Goal: Task Accomplishment & Management: Manage account settings

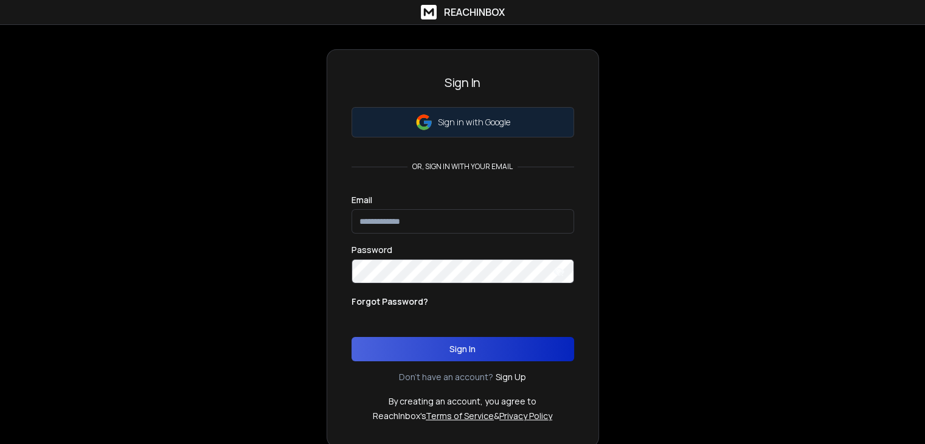
click at [509, 125] on p "Sign in with Google" at bounding box center [474, 122] width 72 height 12
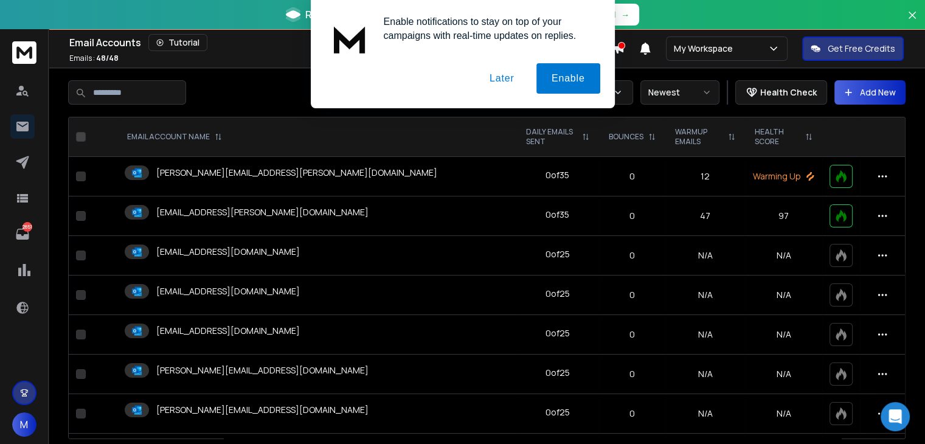
click at [505, 81] on button "Later" at bounding box center [501, 78] width 55 height 30
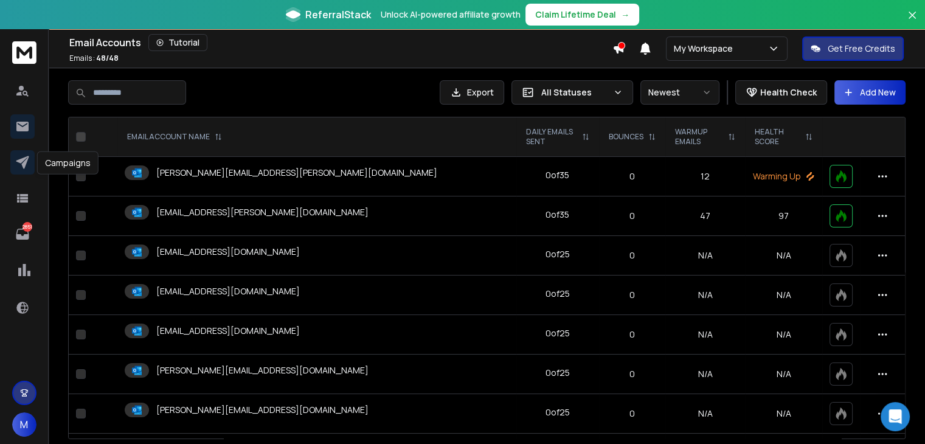
click at [22, 166] on icon at bounding box center [22, 162] width 15 height 15
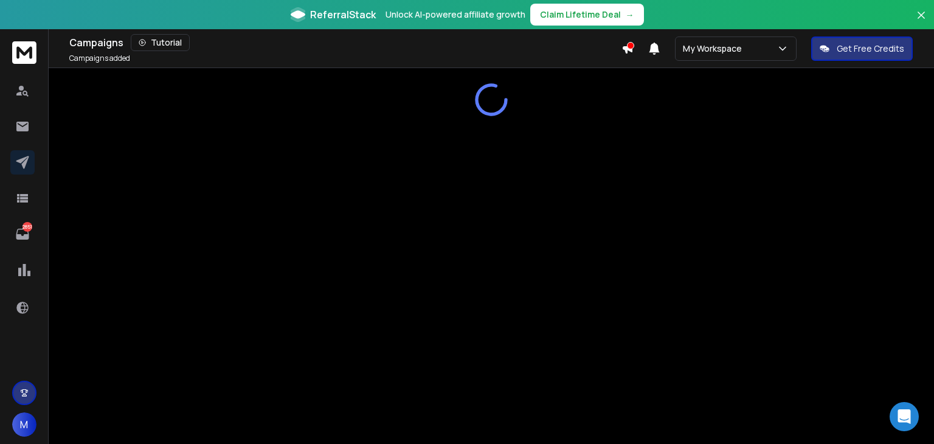
click at [920, 13] on icon "Close banner" at bounding box center [920, 15] width 11 height 11
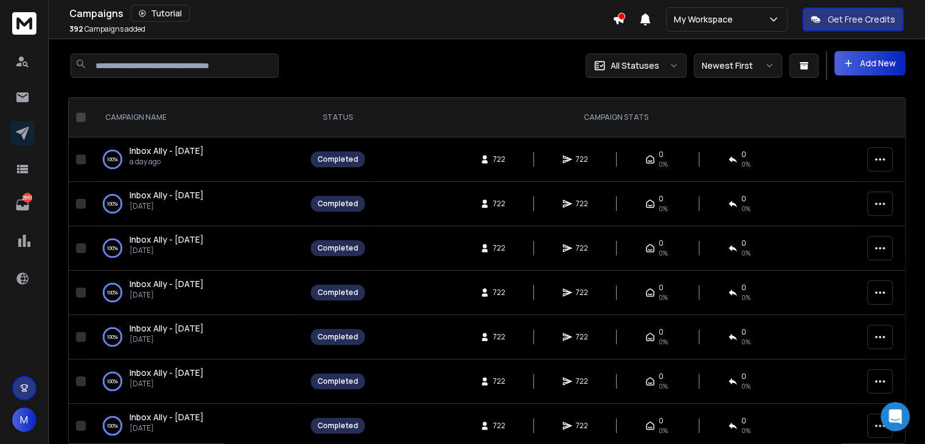
click at [872, 150] on button "button" at bounding box center [880, 159] width 26 height 24
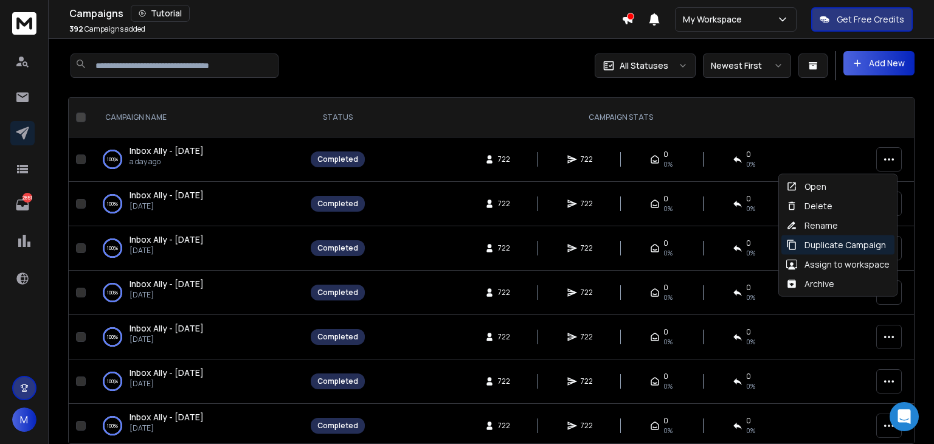
click at [856, 238] on div "Duplicate Campaign" at bounding box center [837, 244] width 113 height 19
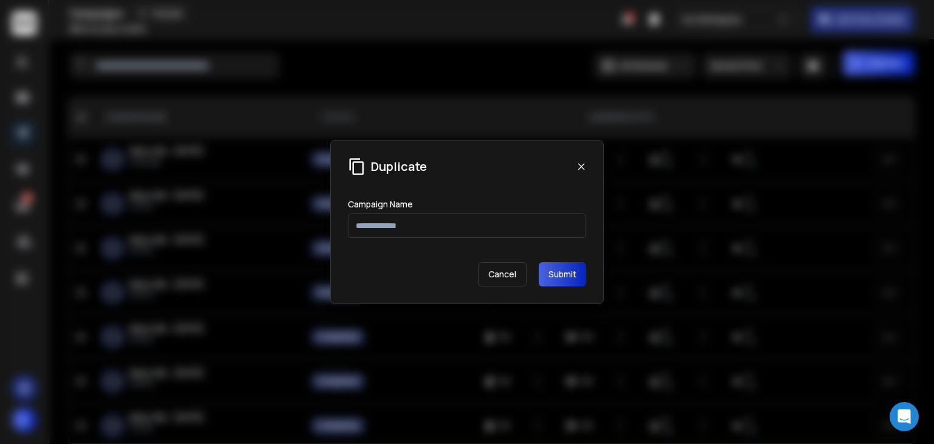
click at [427, 220] on input "text" at bounding box center [467, 225] width 238 height 24
drag, startPoint x: 401, startPoint y: 224, endPoint x: 509, endPoint y: 221, distance: 108.2
click at [509, 221] on input "**********" at bounding box center [467, 225] width 238 height 24
type input "**********"
click at [539, 262] on button "Submit" at bounding box center [562, 274] width 47 height 24
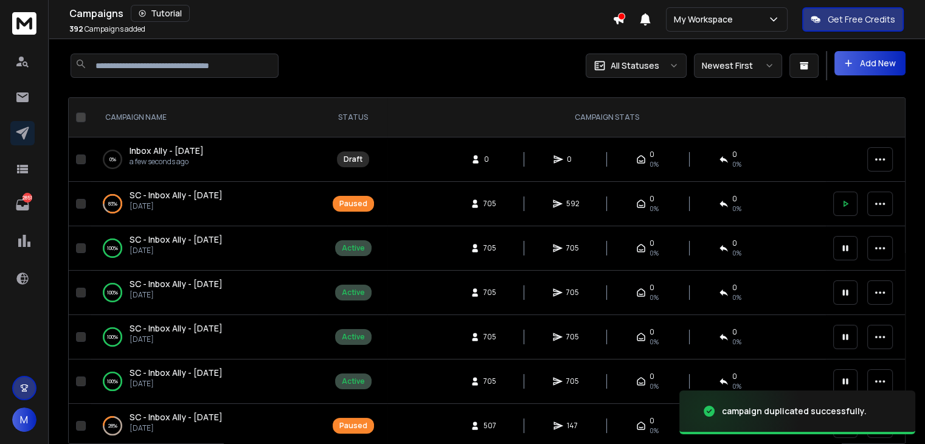
click at [235, 157] on div "0 % Inbox Ally - [DATE] a few seconds ago" at bounding box center [205, 159] width 204 height 29
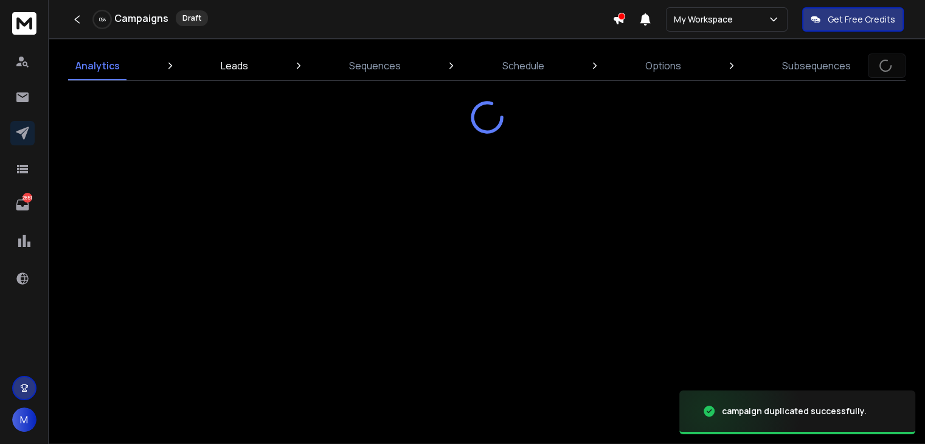
click at [217, 70] on link "Leads" at bounding box center [234, 65] width 42 height 29
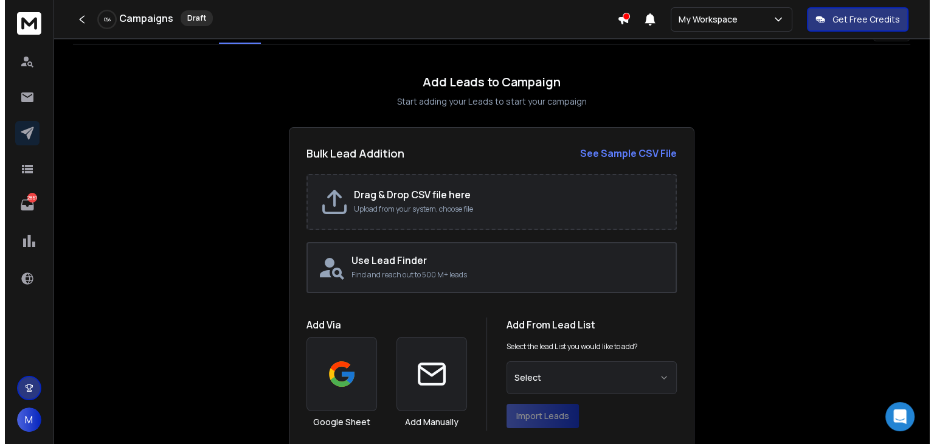
scroll to position [56, 0]
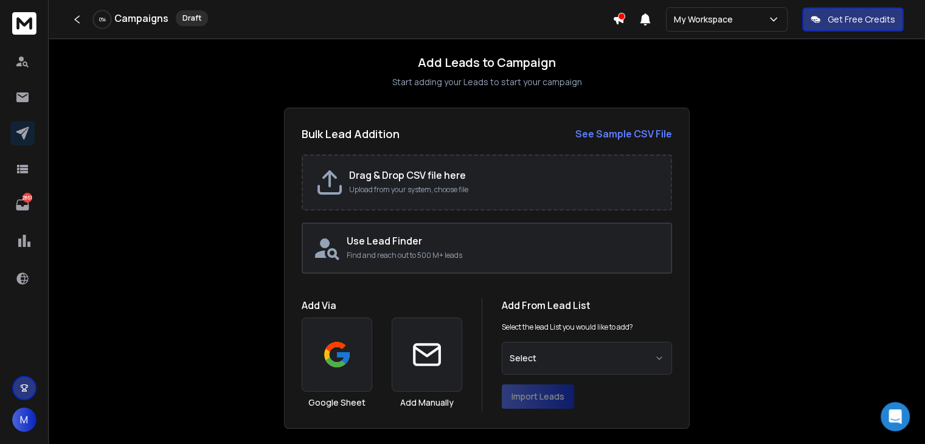
click at [602, 347] on button "Select" at bounding box center [587, 358] width 170 height 33
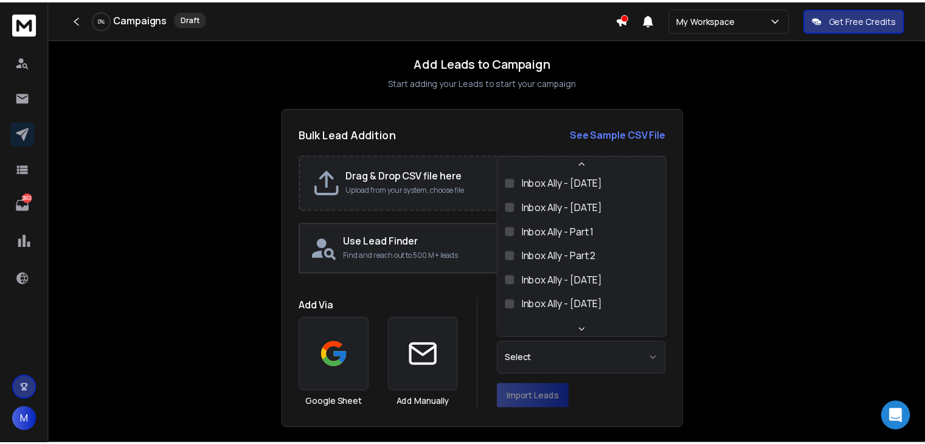
scroll to position [471, 0]
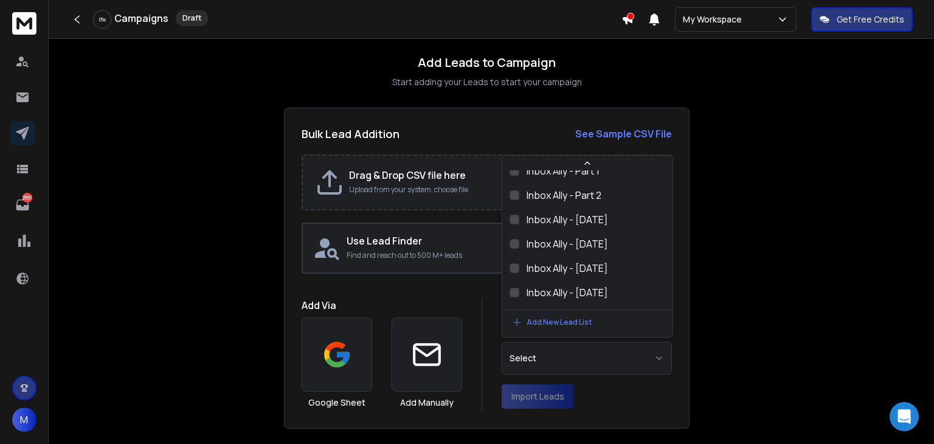
click at [593, 295] on div "Inbox Ally - [DATE]" at bounding box center [566, 292] width 81 height 15
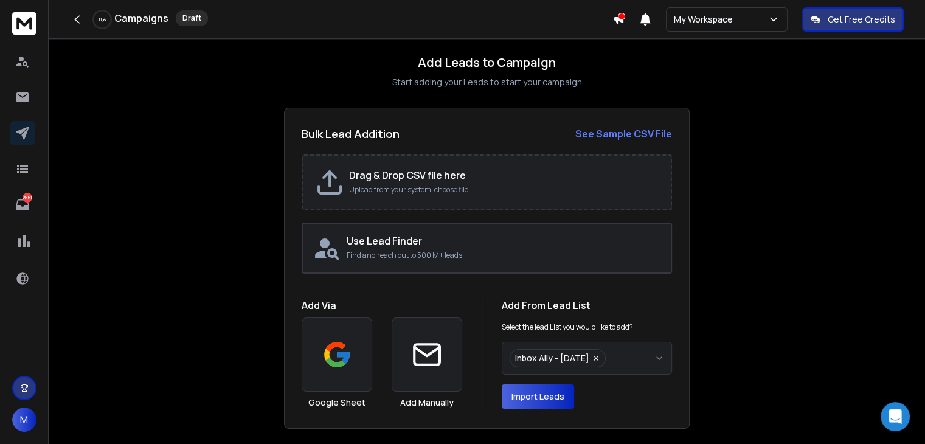
click at [554, 399] on button "Import Leads" at bounding box center [538, 396] width 72 height 24
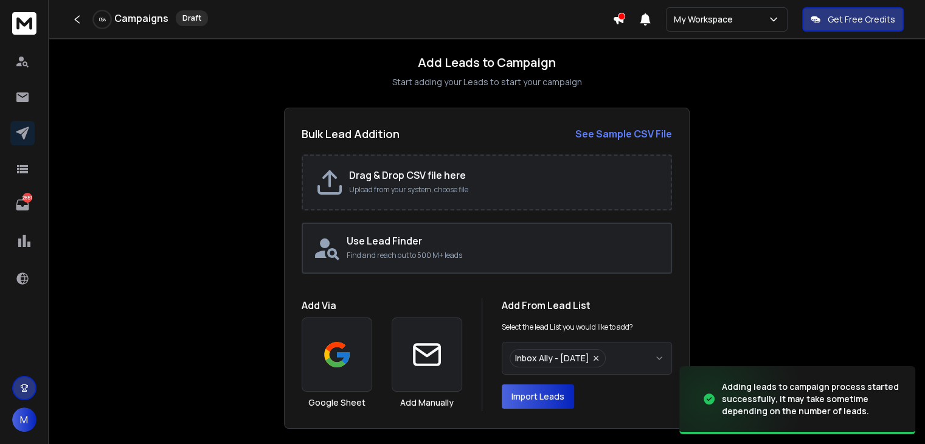
scroll to position [49, 0]
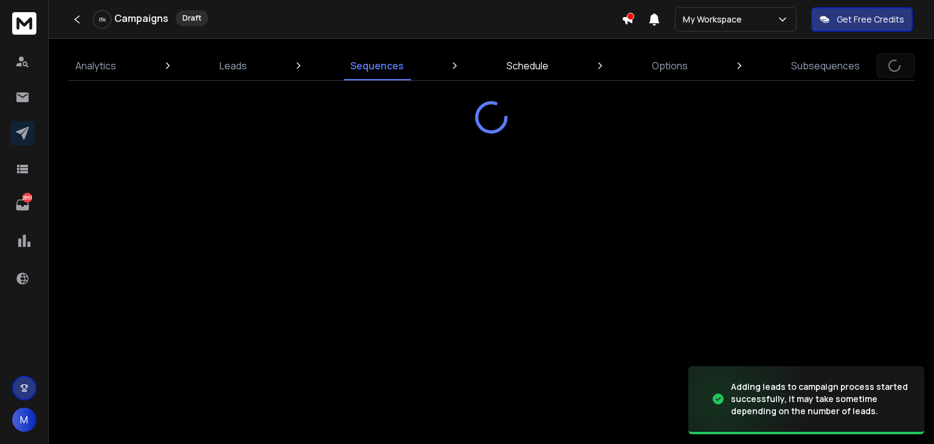
click at [523, 61] on p "Schedule" at bounding box center [527, 65] width 42 height 15
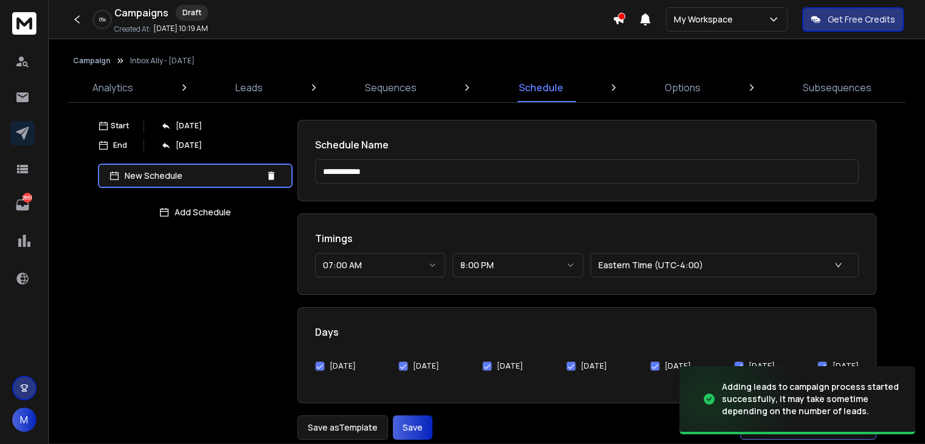
click at [202, 147] on p "[DATE]" at bounding box center [189, 145] width 26 height 10
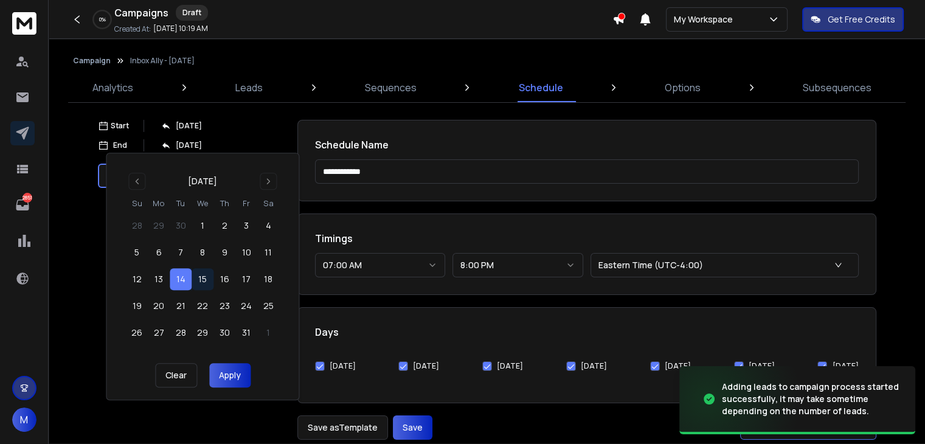
click at [202, 276] on button "15" at bounding box center [202, 279] width 22 height 22
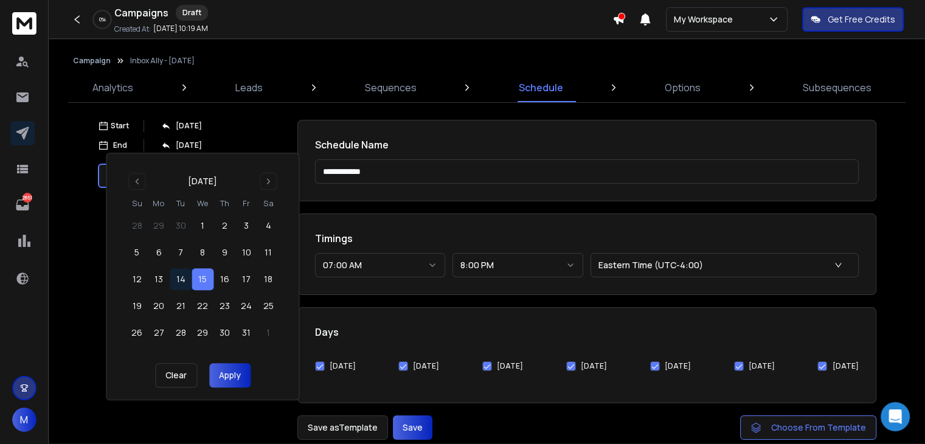
click at [183, 274] on button "14" at bounding box center [181, 279] width 22 height 22
click at [201, 125] on p "[DATE]" at bounding box center [189, 126] width 26 height 10
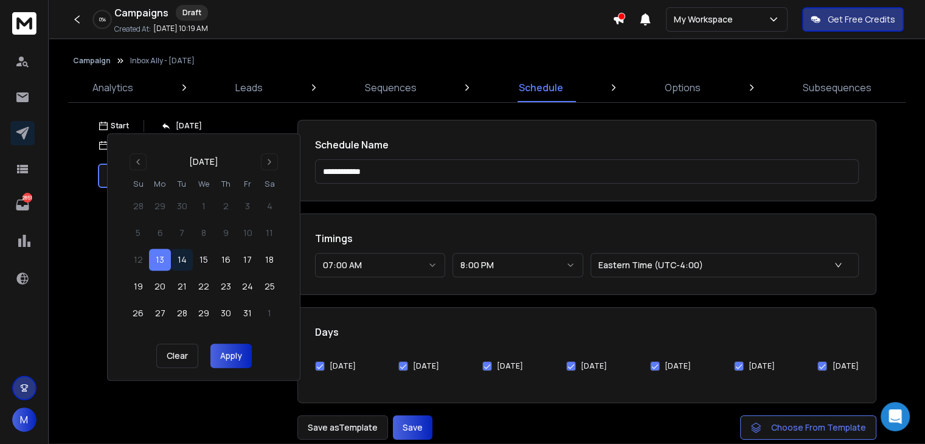
click at [177, 265] on button "14" at bounding box center [182, 260] width 22 height 22
click at [239, 353] on button "Apply" at bounding box center [230, 355] width 41 height 24
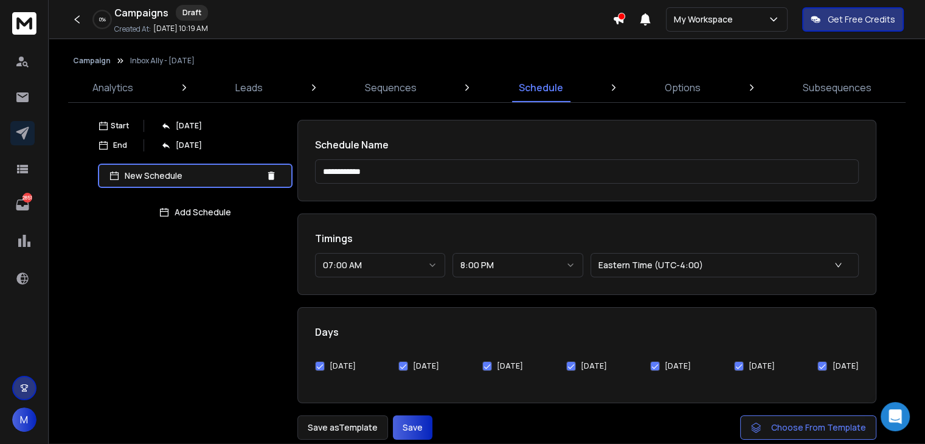
click at [416, 432] on button "Save" at bounding box center [413, 427] width 40 height 24
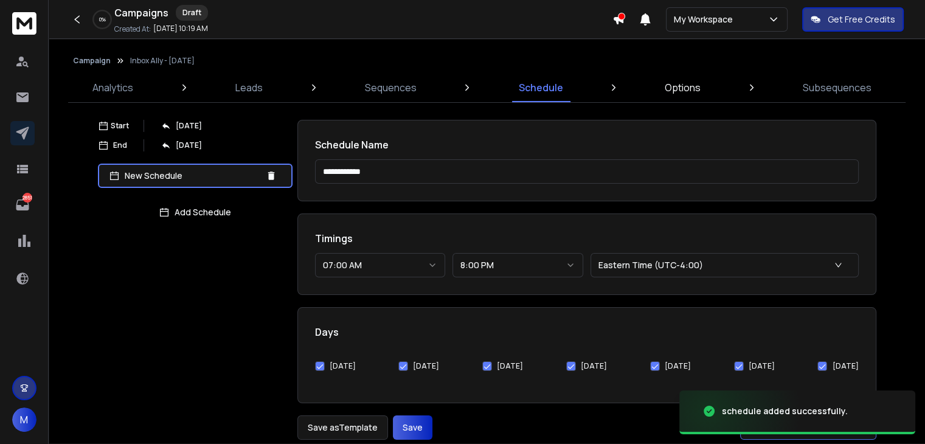
click at [687, 86] on p "Options" at bounding box center [682, 87] width 36 height 15
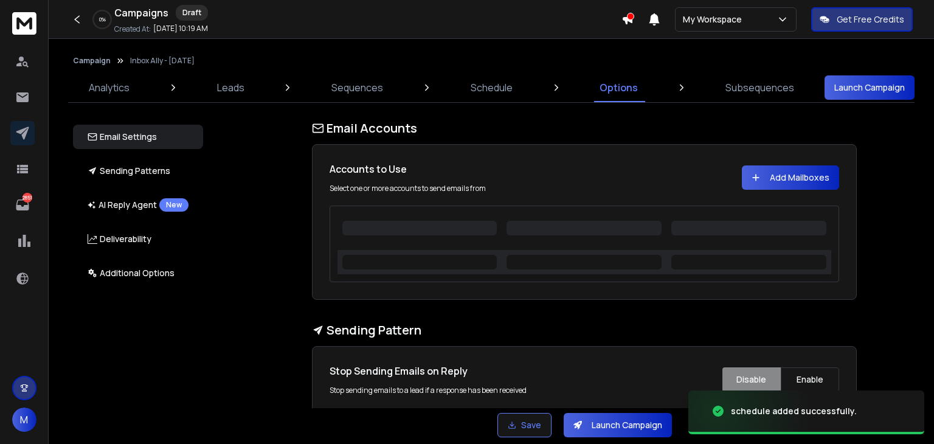
click at [539, 419] on button "Save" at bounding box center [524, 425] width 54 height 24
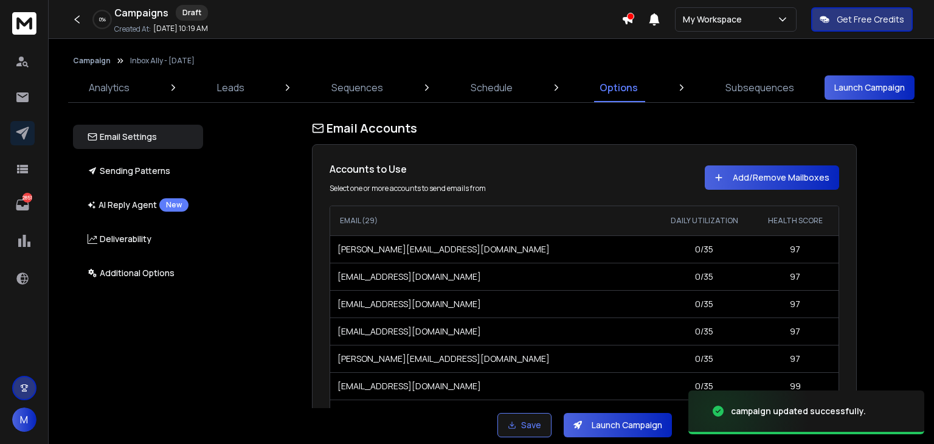
click at [621, 426] on button "Launch Campaign" at bounding box center [618, 425] width 108 height 24
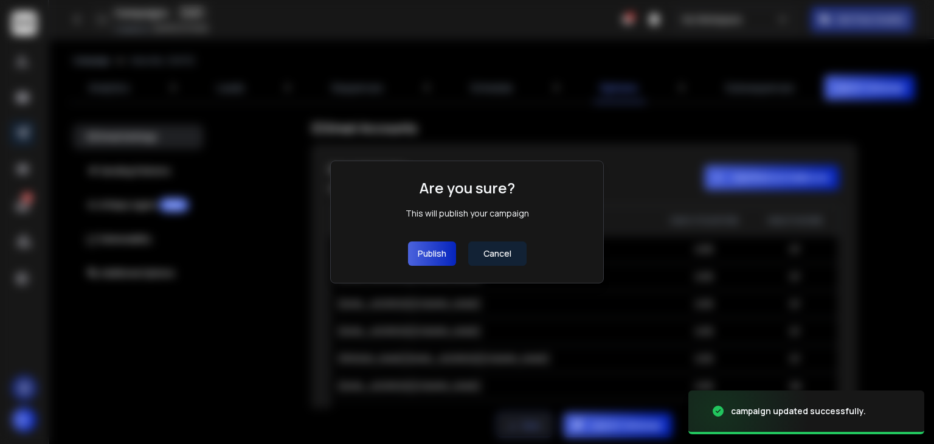
click at [430, 250] on button "Publish" at bounding box center [432, 253] width 48 height 24
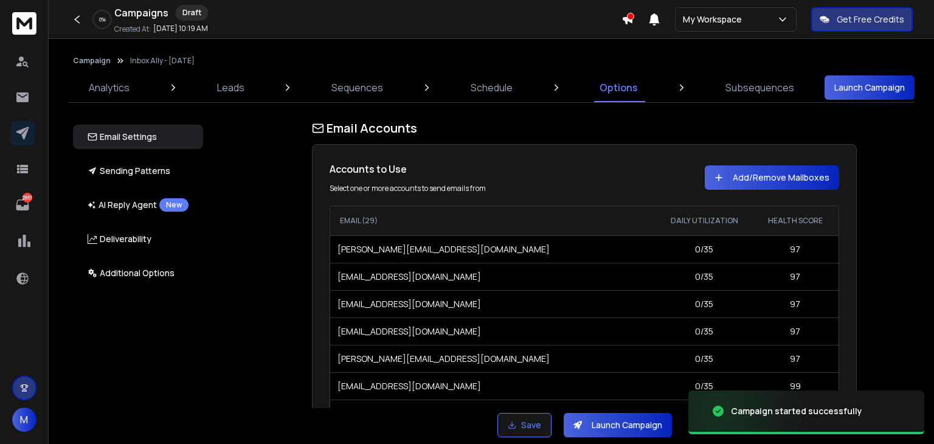
click at [362, 18] on div "0 % Campaigns Draft Created At: [DATE] 10:19 AM My Workspace Get Free Credits" at bounding box center [467, 19] width 934 height 39
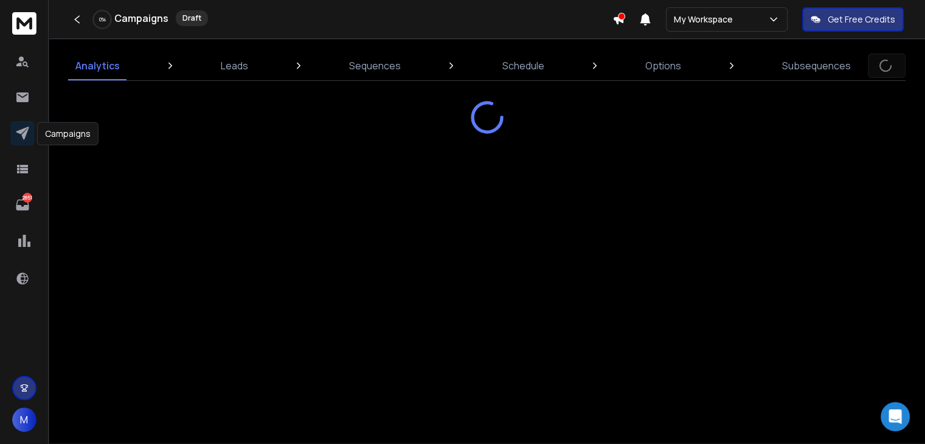
click at [24, 133] on icon at bounding box center [22, 133] width 13 height 13
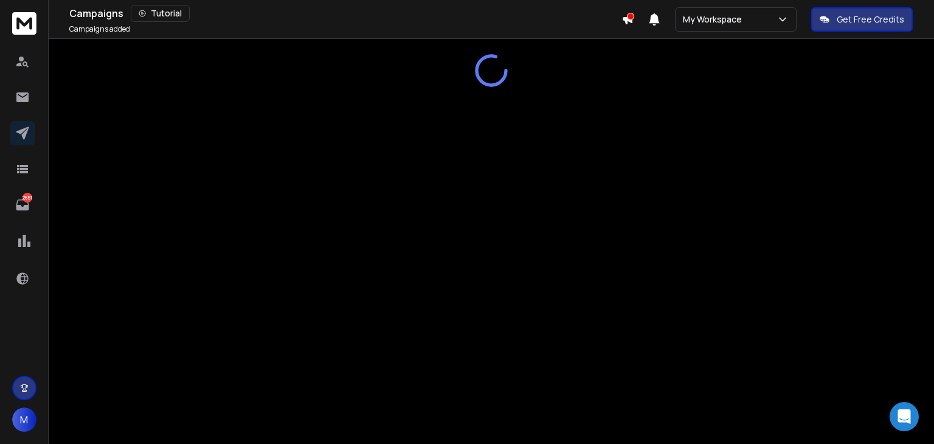
click at [296, 18] on div "Campaigns Tutorial" at bounding box center [345, 13] width 552 height 17
